Goal: Information Seeking & Learning: Check status

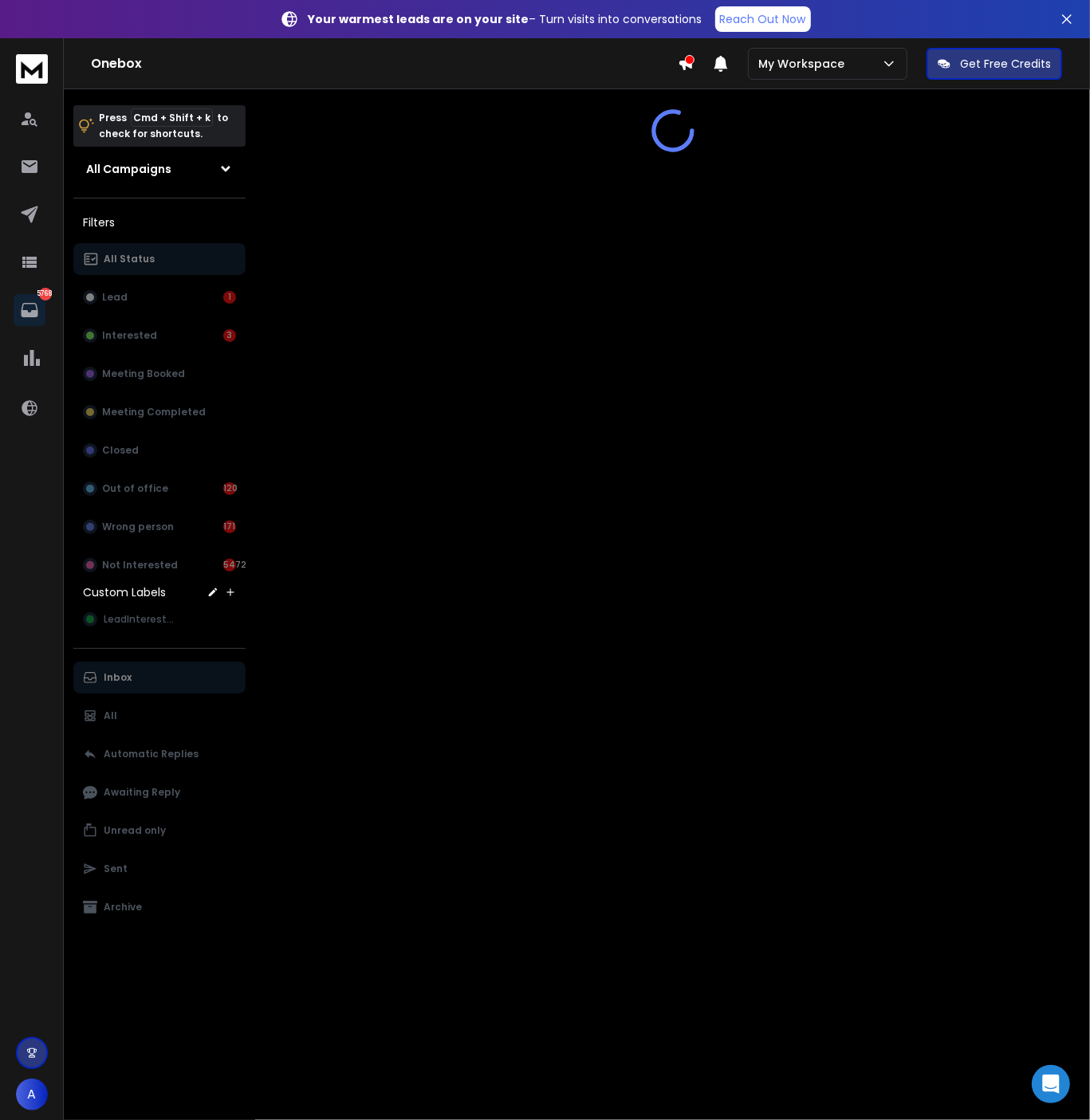
click at [184, 329] on div "All Status Lead 1 Interested 3 Meeting Booked Meeting Completed Closed Out of o…" at bounding box center [159, 411] width 172 height 338
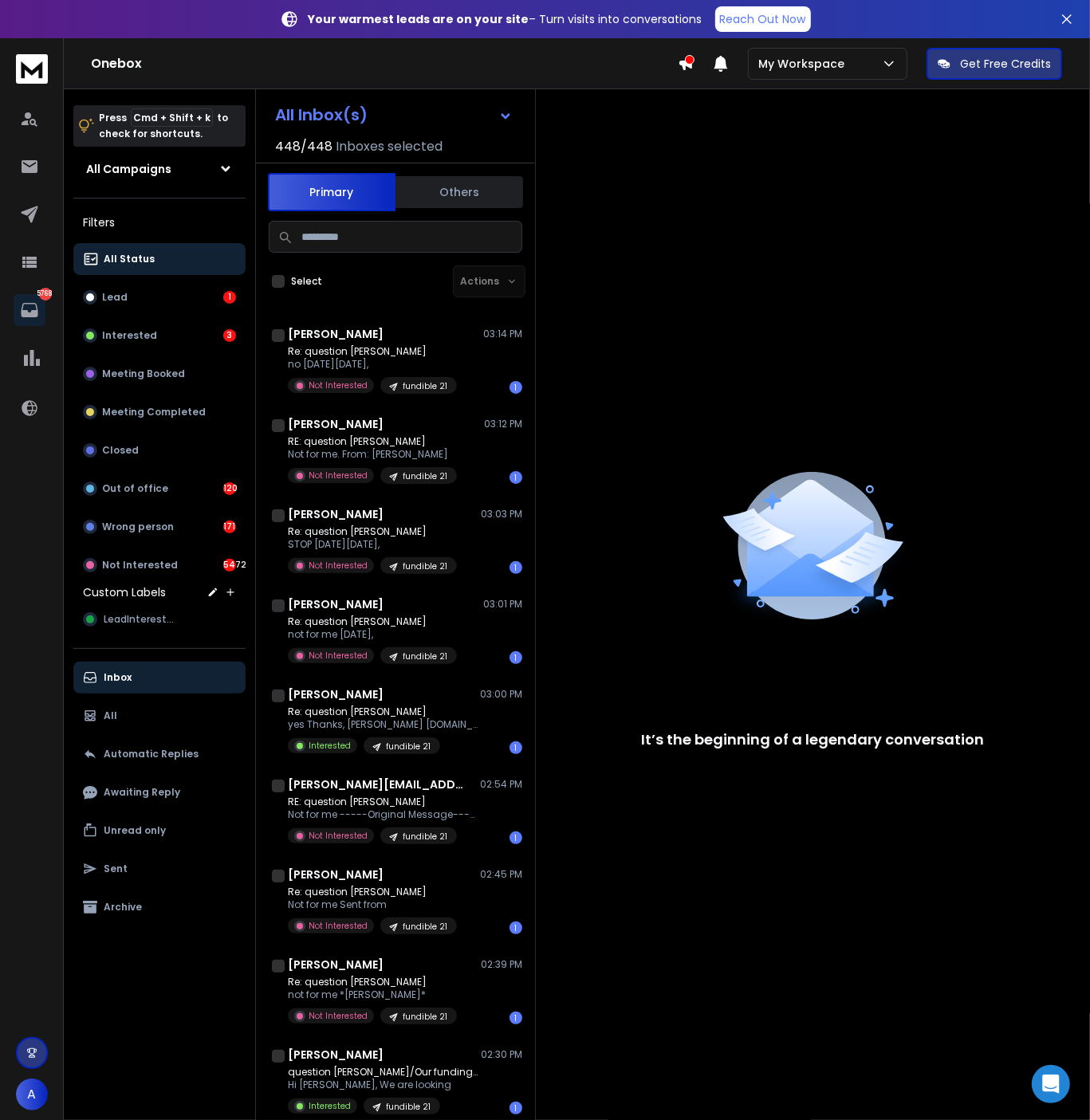
click at [184, 329] on button "Interested 3" at bounding box center [159, 335] width 172 height 31
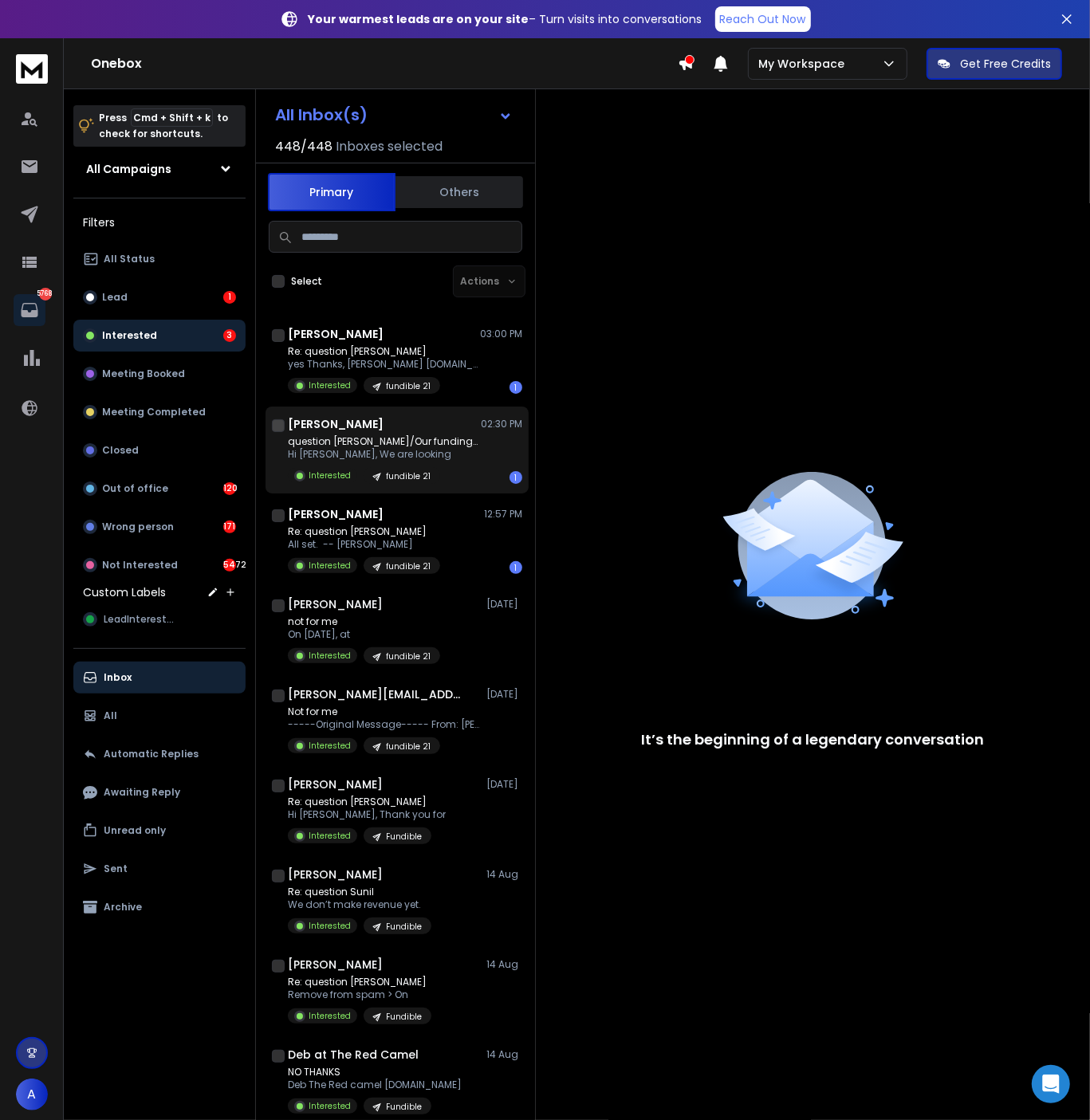
click at [426, 449] on p "Hi Jennifer, We are looking" at bounding box center [383, 454] width 191 height 12
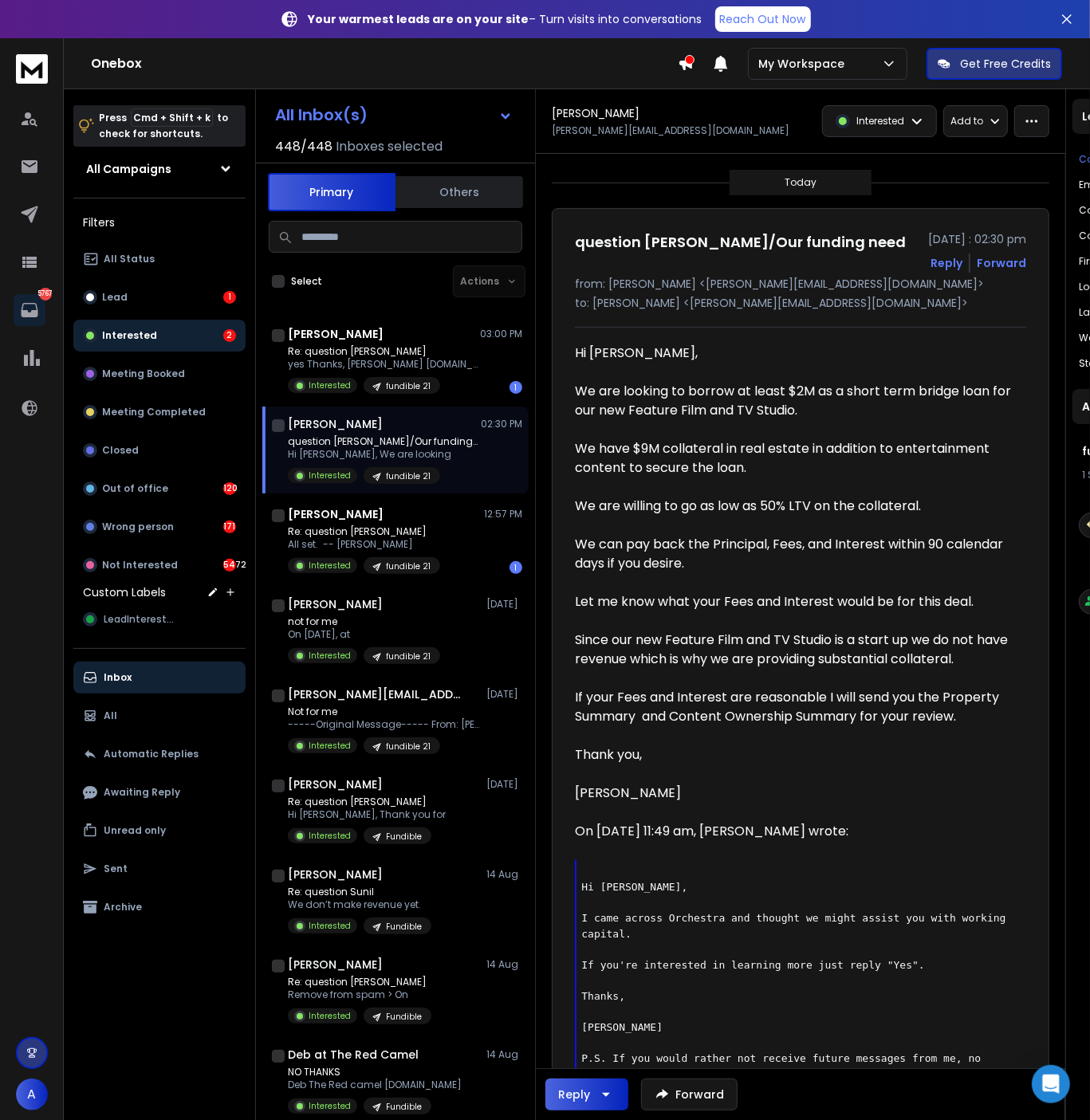
click at [795, 189] on div "Today" at bounding box center [800, 182] width 142 height 26
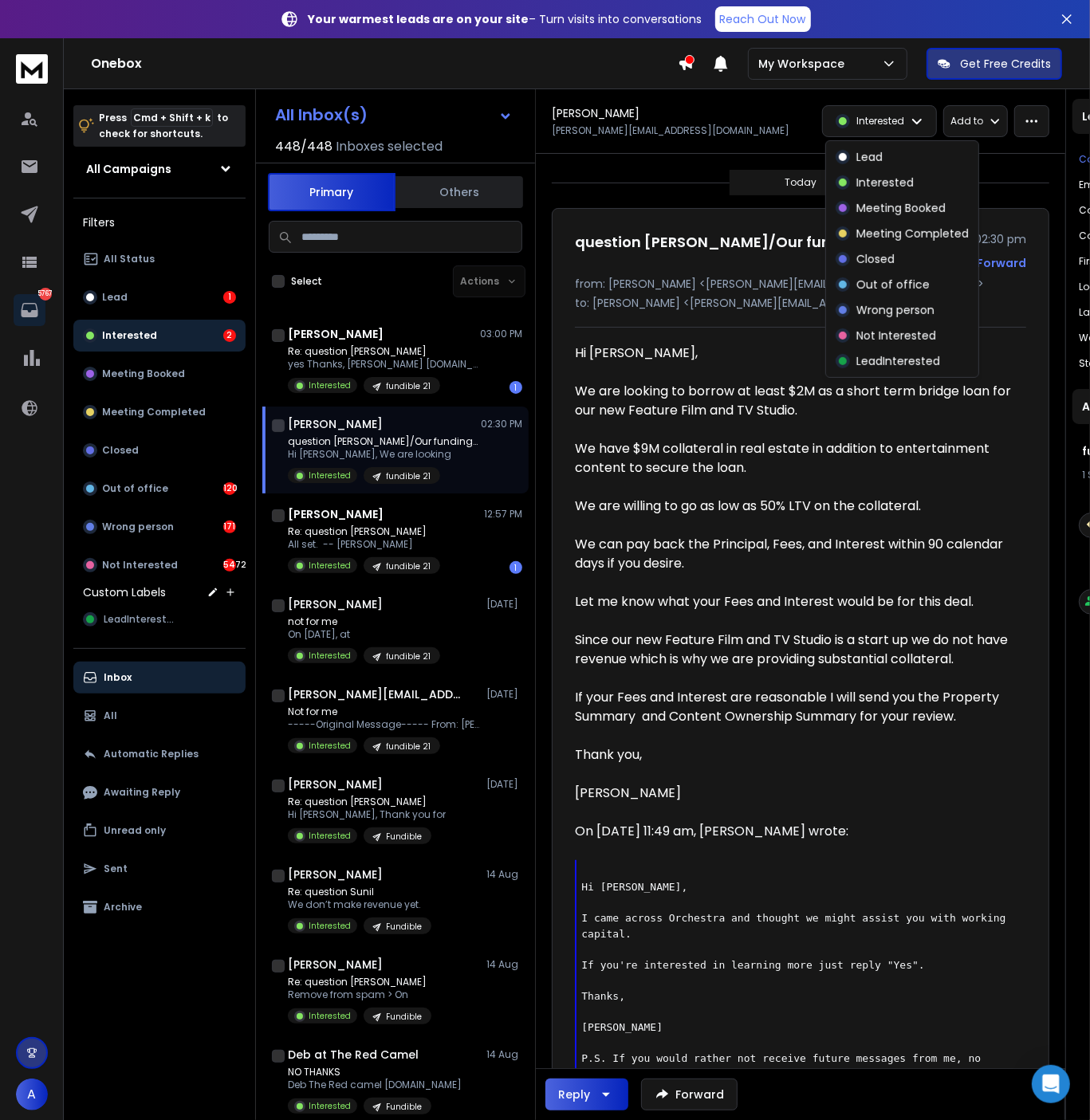
click at [898, 125] on p "Interested" at bounding box center [880, 121] width 48 height 12
click at [894, 356] on p "LeadInterested" at bounding box center [898, 361] width 84 height 16
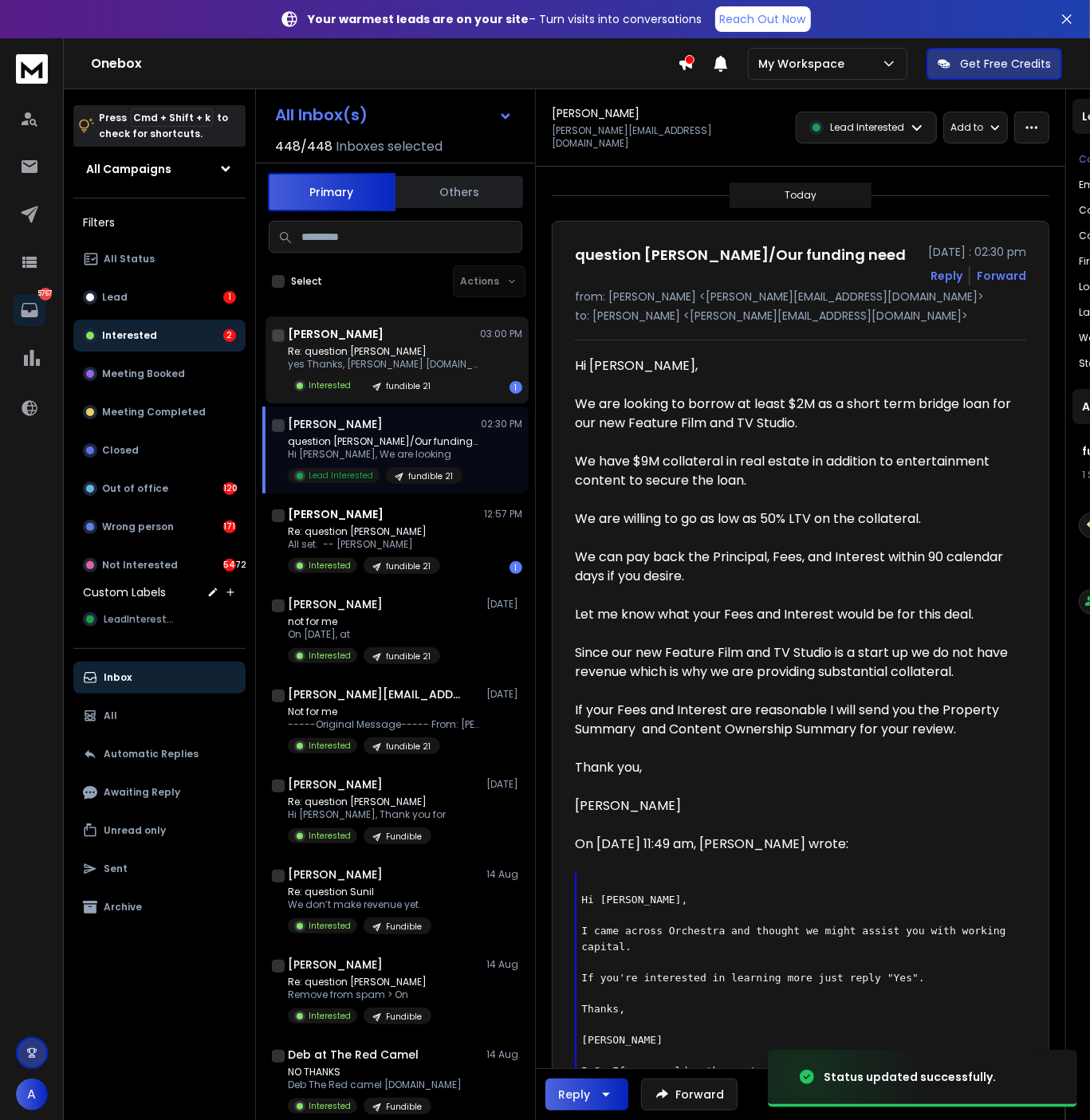
click at [415, 341] on div "Alexei Falin 03:00 PM" at bounding box center [405, 333] width 234 height 16
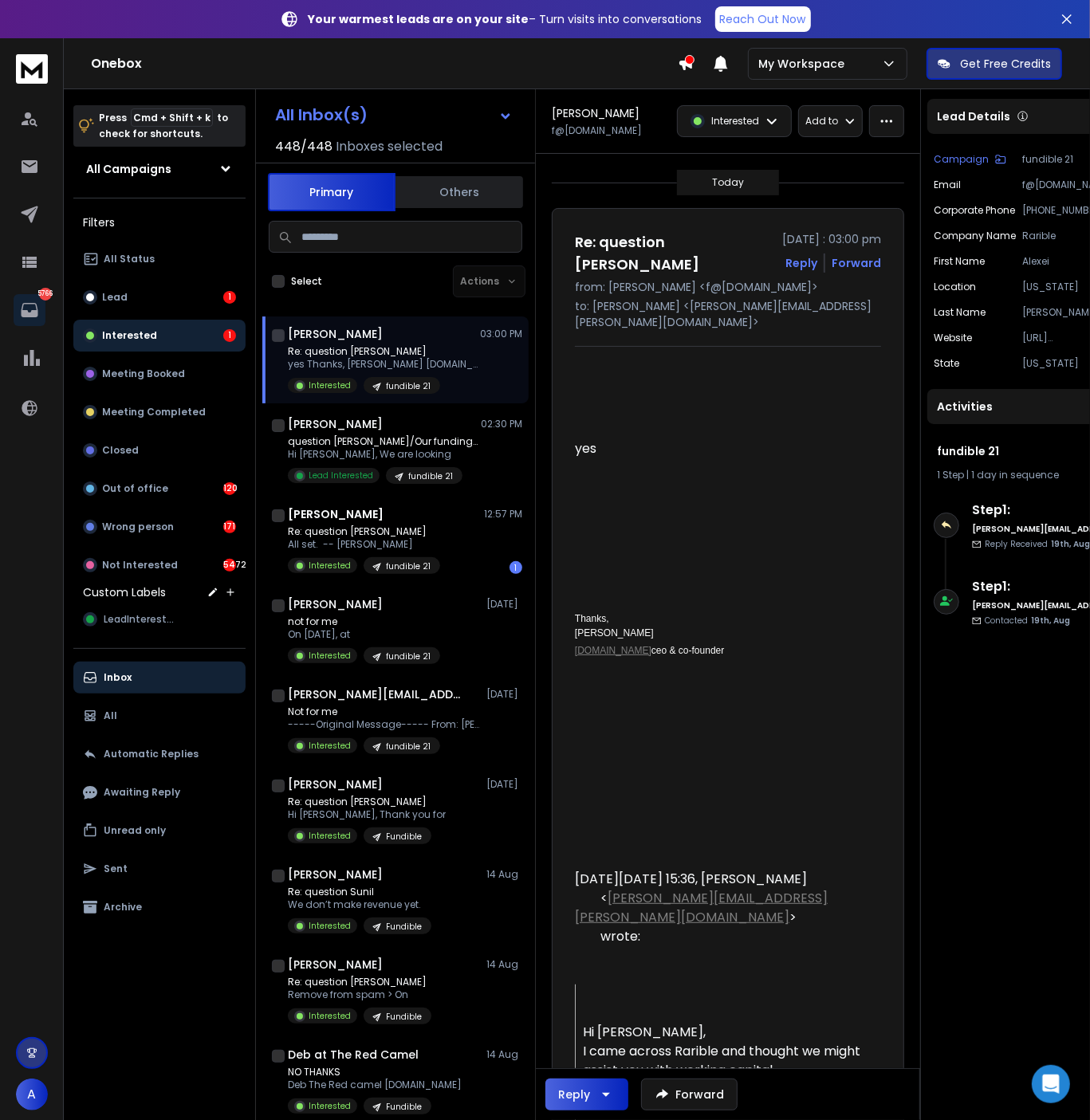
click at [731, 120] on p "Interested" at bounding box center [735, 121] width 48 height 12
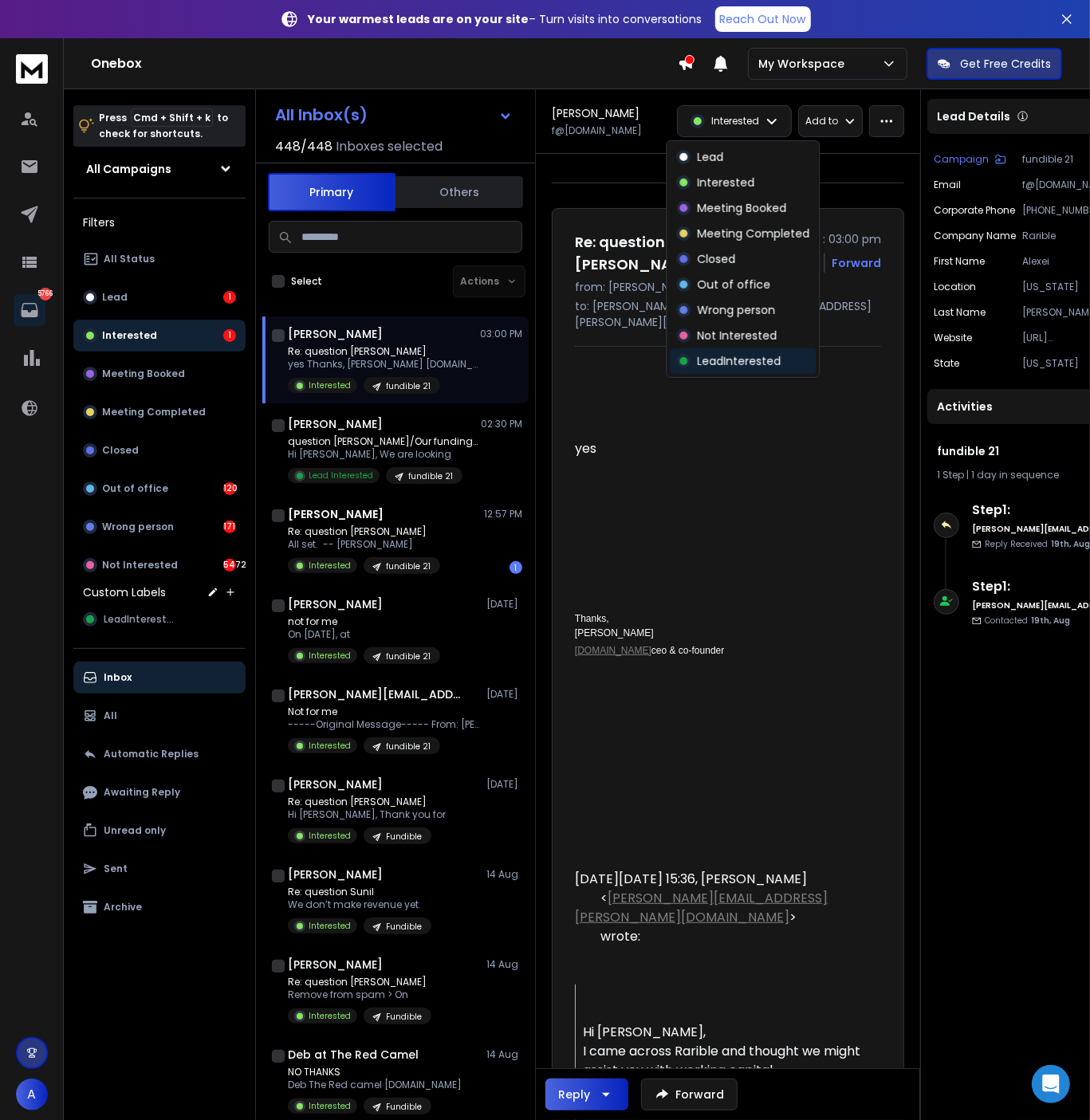
click at [772, 350] on div "LeadInterested" at bounding box center [742, 361] width 146 height 26
